Goal: Find specific page/section: Find specific page/section

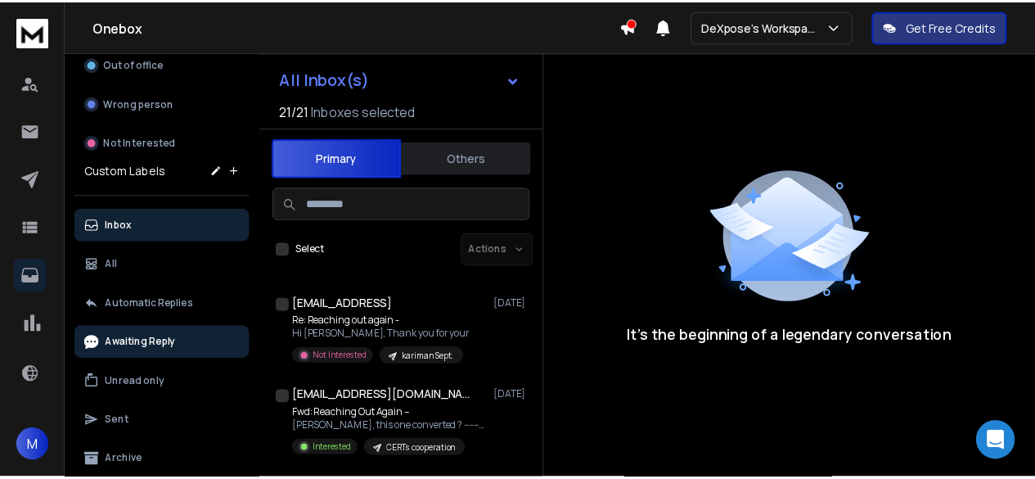
scroll to position [422, 0]
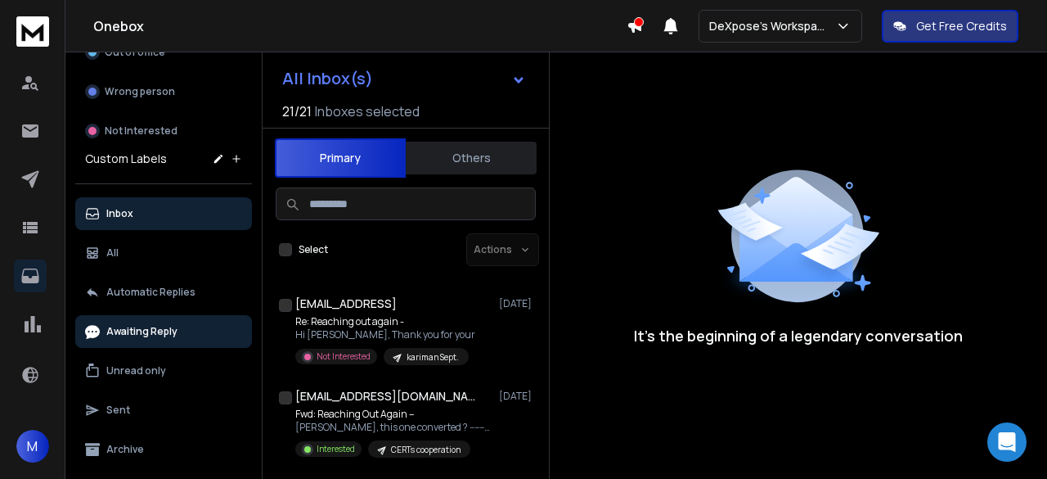
click at [177, 317] on button "Awaiting Reply" at bounding box center [163, 331] width 177 height 33
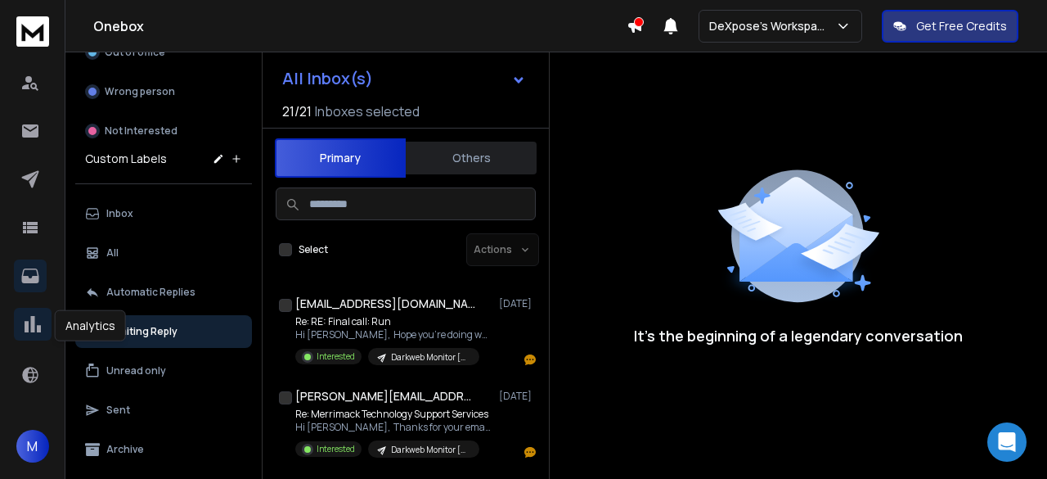
click at [34, 320] on icon at bounding box center [32, 324] width 25 height 25
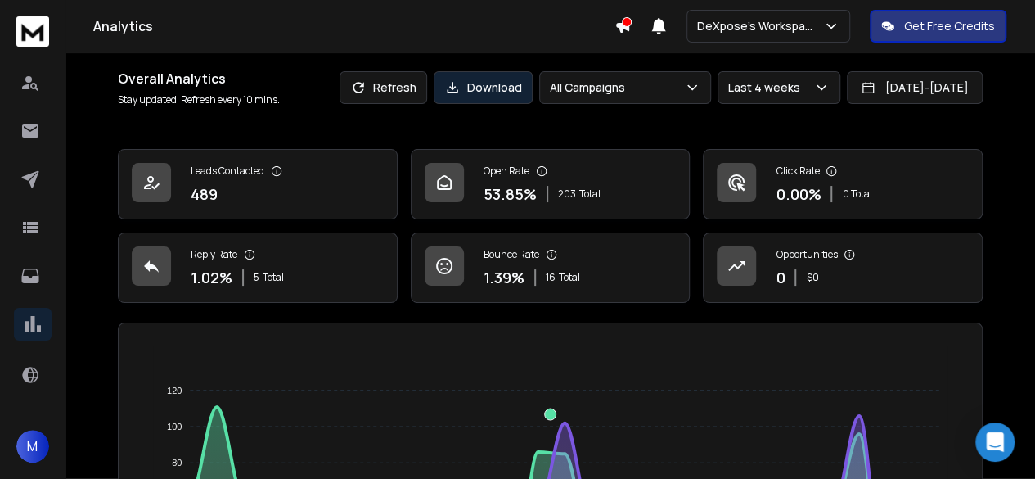
click at [467, 83] on p "Download" at bounding box center [494, 87] width 55 height 16
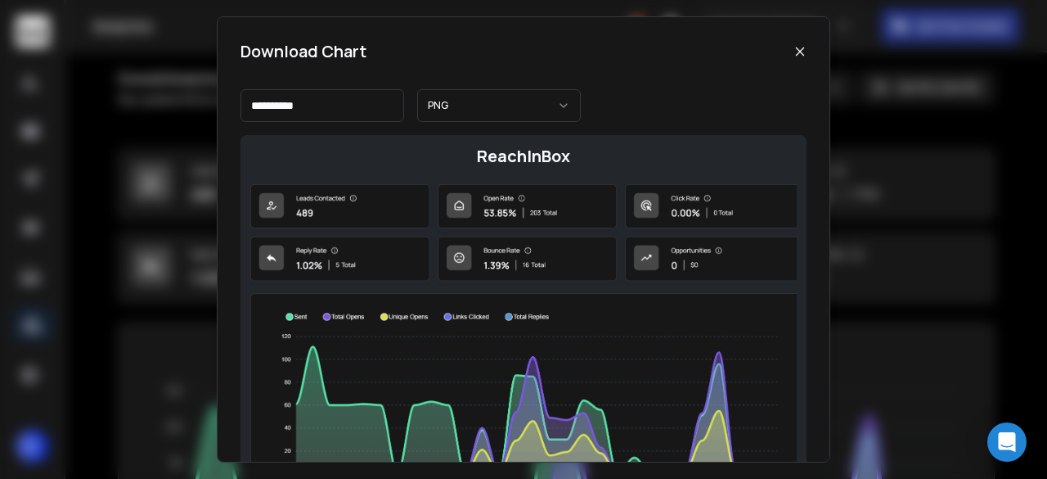
click at [557, 101] on icon "button" at bounding box center [563, 105] width 13 height 13
click at [345, 84] on div "**********" at bounding box center [523, 343] width 566 height 546
click at [803, 52] on icon at bounding box center [799, 51] width 13 height 13
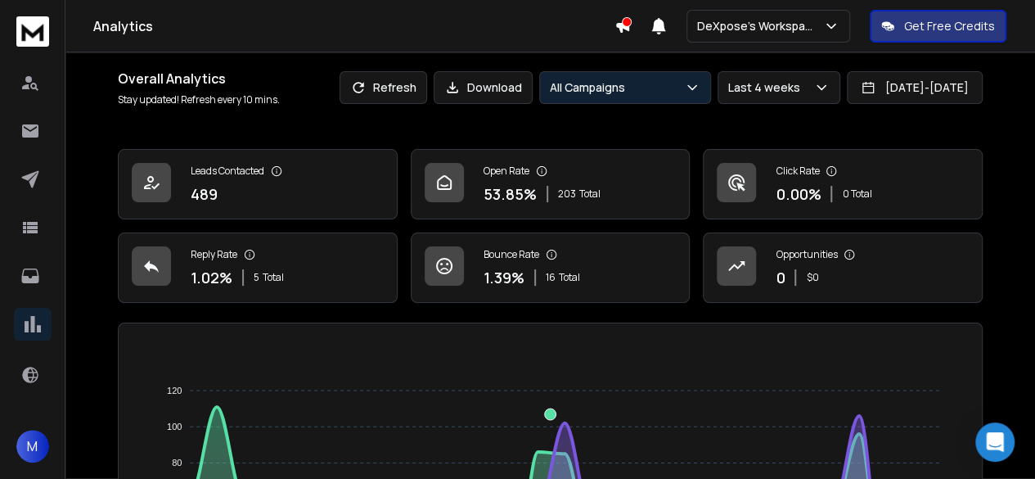
click at [609, 86] on div "All Campaigns" at bounding box center [625, 87] width 151 height 16
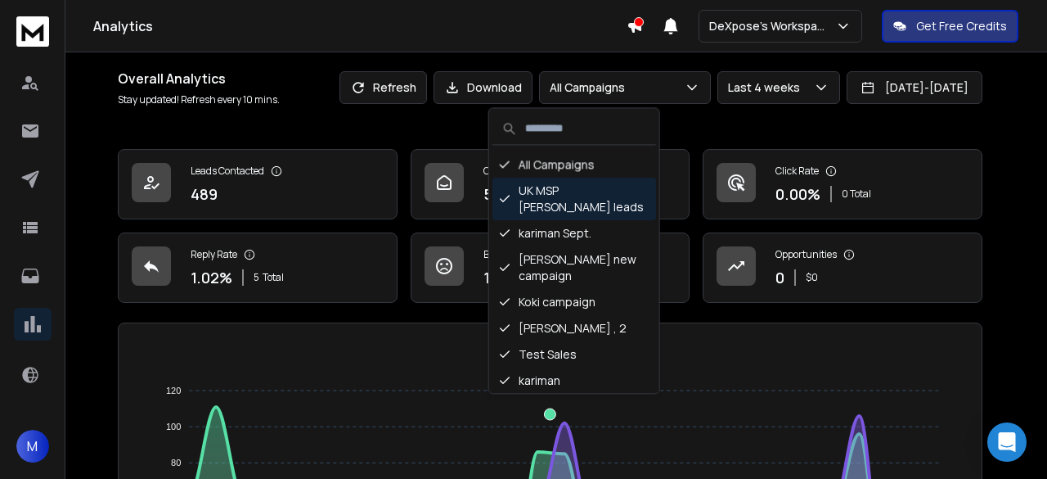
click at [517, 190] on div "UK MSP [PERSON_NAME] leads" at bounding box center [574, 199] width 164 height 43
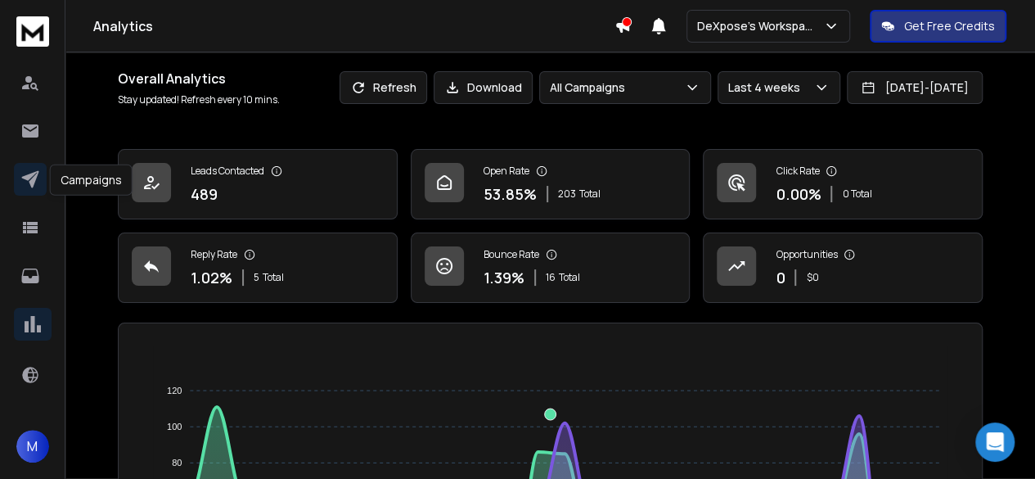
click at [29, 175] on icon at bounding box center [29, 178] width 17 height 17
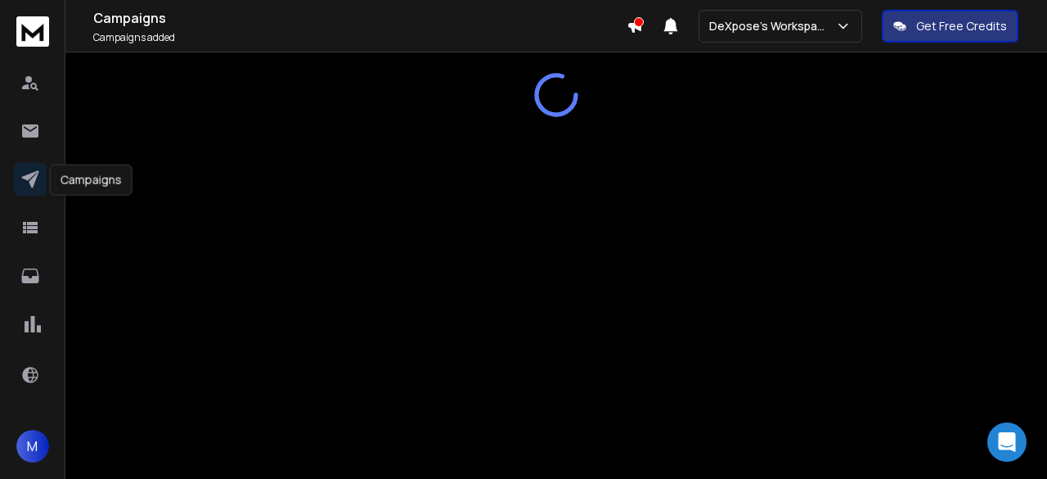
click at [29, 179] on icon at bounding box center [29, 178] width 17 height 17
click at [29, 326] on icon at bounding box center [32, 324] width 25 height 25
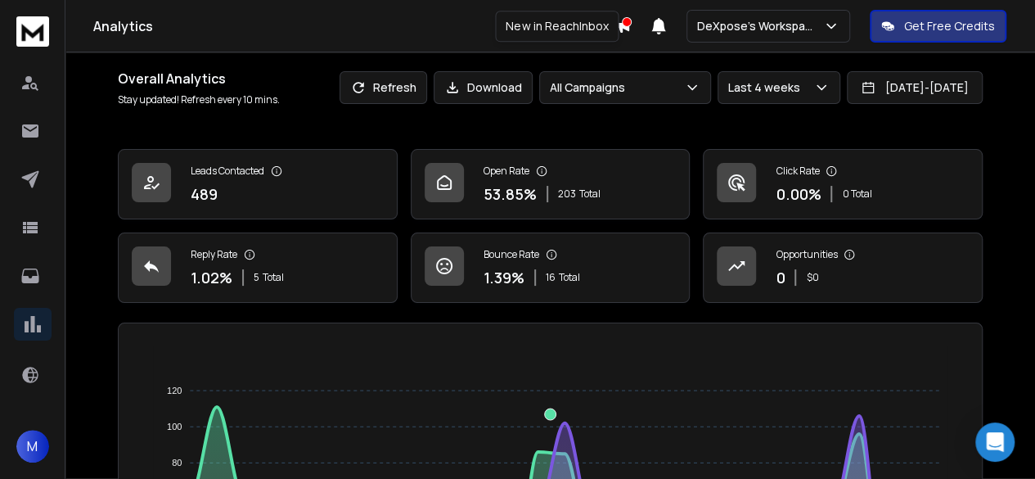
click at [628, 31] on icon at bounding box center [622, 26] width 16 height 16
